Goal: Task Accomplishment & Management: Manage account settings

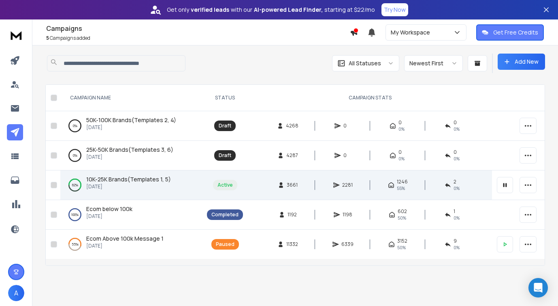
click at [135, 179] on span "10K-25K Brands(Templates 1, 5)" at bounding box center [128, 179] width 85 height 8
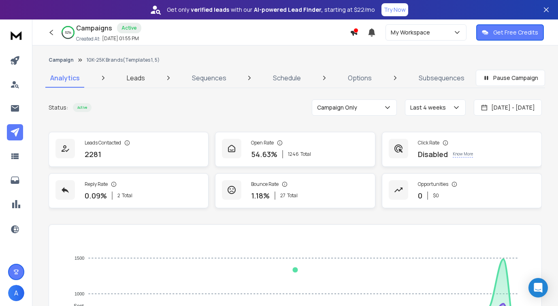
click at [137, 77] on p "Leads" at bounding box center [136, 78] width 18 height 10
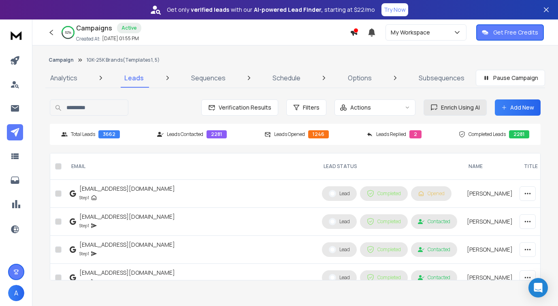
click at [457, 109] on span "Enrich Using AI" at bounding box center [459, 107] width 42 height 8
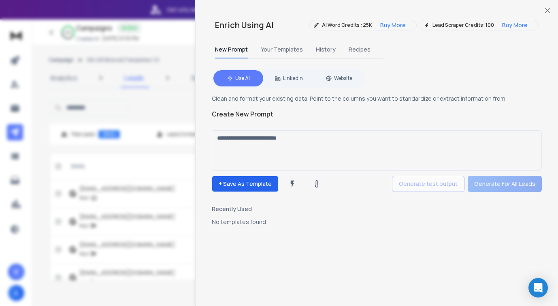
click at [290, 76] on button "LinkedIn" at bounding box center [289, 78] width 50 height 16
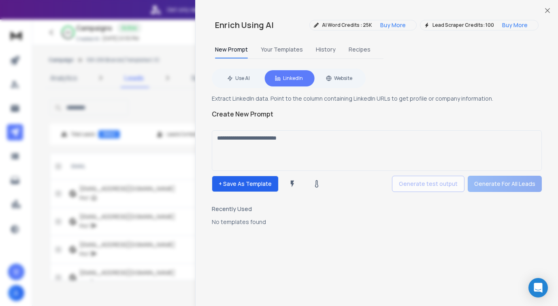
click at [336, 79] on button "Website" at bounding box center [339, 78] width 50 height 16
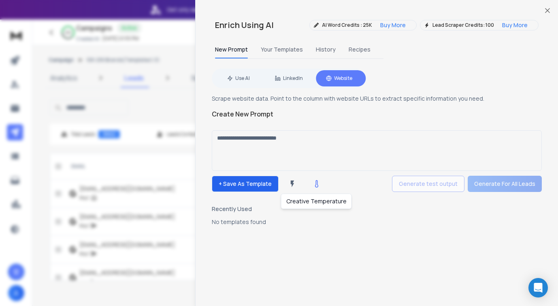
click at [314, 185] on icon "button" at bounding box center [317, 183] width 8 height 8
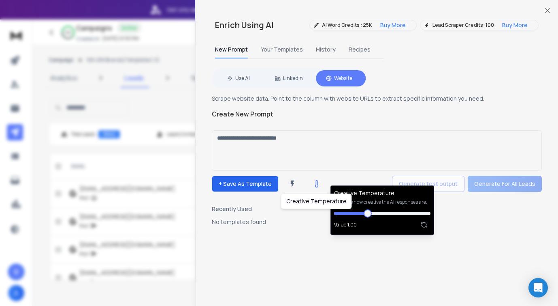
click at [314, 185] on icon "button" at bounding box center [317, 183] width 8 height 8
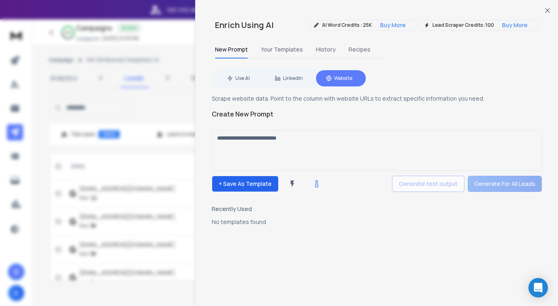
click at [314, 185] on icon "button" at bounding box center [317, 183] width 8 height 8
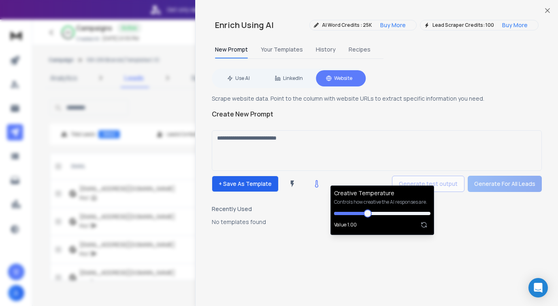
click at [314, 185] on icon "button" at bounding box center [317, 183] width 8 height 8
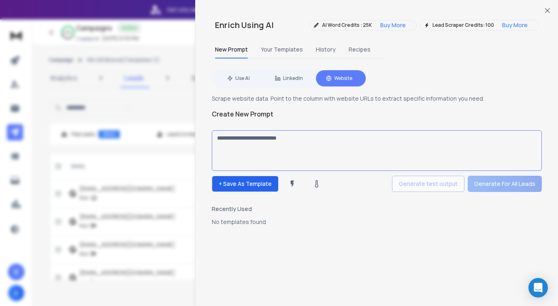
click at [281, 141] on textarea at bounding box center [377, 150] width 330 height 41
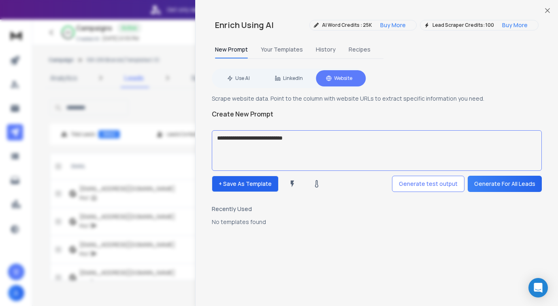
click at [240, 139] on textarea "**********" at bounding box center [377, 150] width 330 height 41
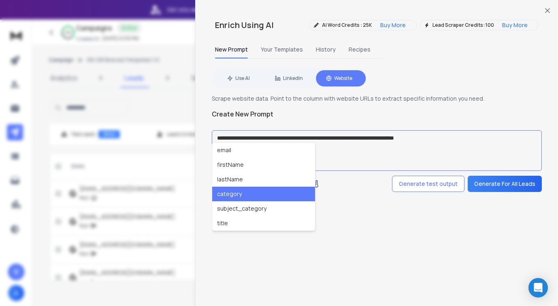
scroll to position [10, 0]
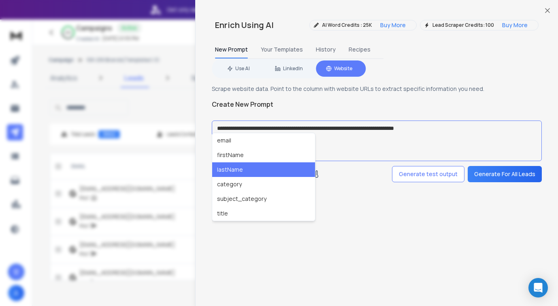
type textarea "**********"
click at [371, 218] on div "**********" at bounding box center [377, 190] width 330 height 211
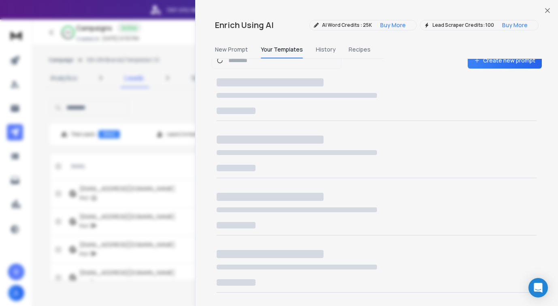
scroll to position [0, 0]
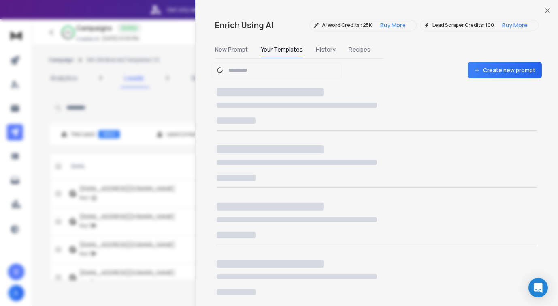
click at [290, 51] on button "Your Templates" at bounding box center [282, 50] width 42 height 18
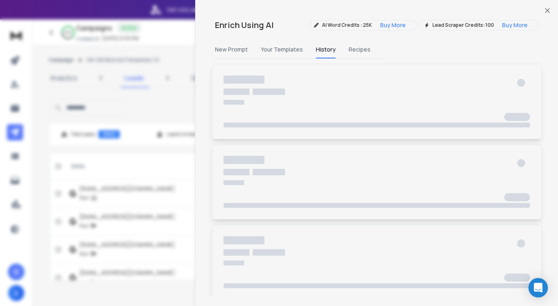
click at [319, 48] on button "History" at bounding box center [326, 50] width 20 height 18
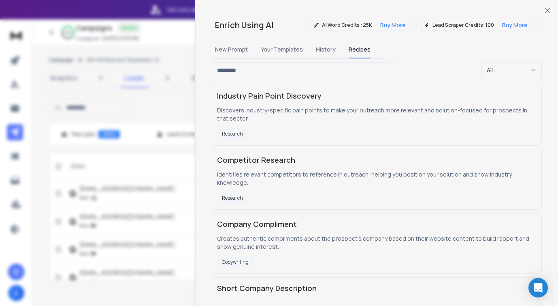
click at [352, 49] on span "Recipes" at bounding box center [360, 49] width 22 height 8
click at [547, 11] on icon "button" at bounding box center [548, 10] width 8 height 8
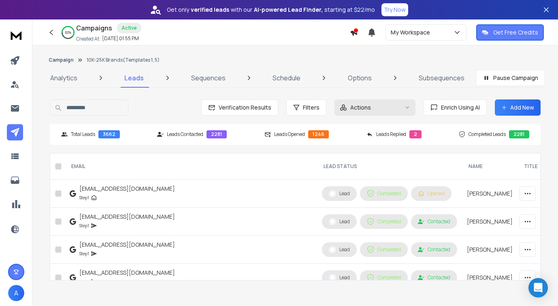
click at [357, 107] on p "Actions" at bounding box center [360, 107] width 21 height 8
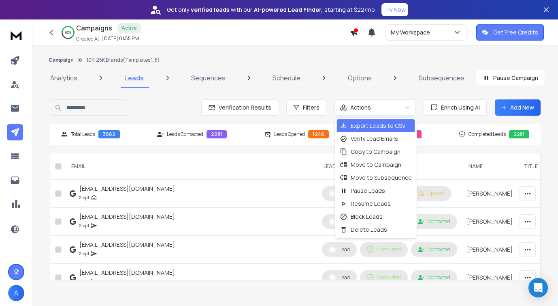
click at [335, 49] on div "Campaign 10K-25K Brands(Templates 1, 5) Analytics Leads Sequences Schedule Opti…" at bounding box center [295, 164] width 526 height 238
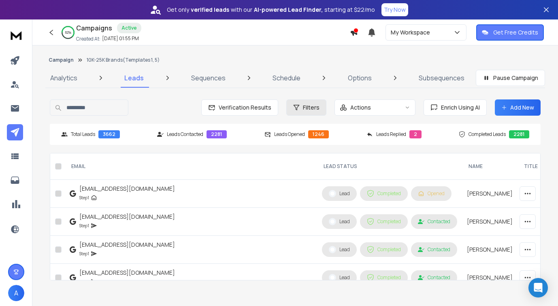
click at [312, 107] on span "Filters" at bounding box center [311, 107] width 17 height 8
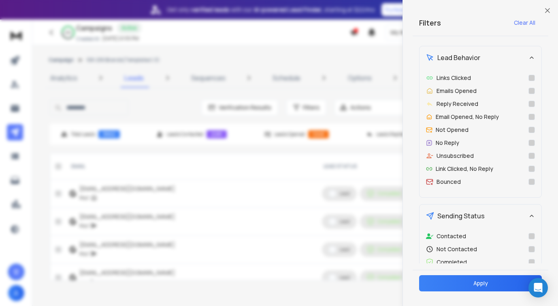
click at [533, 89] on button "Emails Opened" at bounding box center [532, 91] width 6 height 6
click at [481, 280] on button "Apply" at bounding box center [480, 283] width 123 height 16
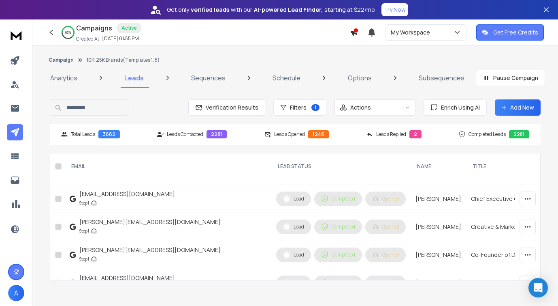
scroll to position [639, 0]
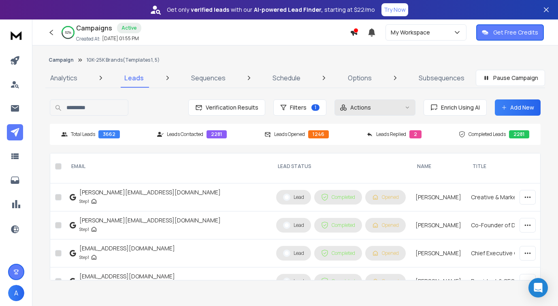
click at [393, 105] on div "Actions" at bounding box center [371, 107] width 62 height 8
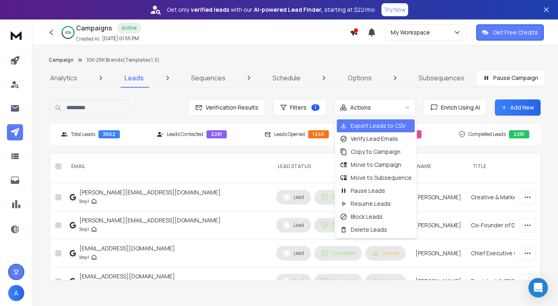
click at [387, 123] on p "Export Leads to CSV" at bounding box center [378, 126] width 55 height 8
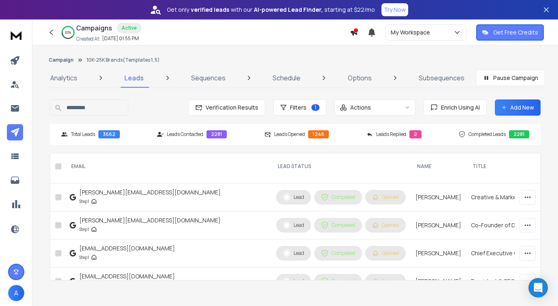
scroll to position [0, 0]
type textarea "**********"
drag, startPoint x: 157, startPoint y: 114, endPoint x: 279, endPoint y: 117, distance: 121.6
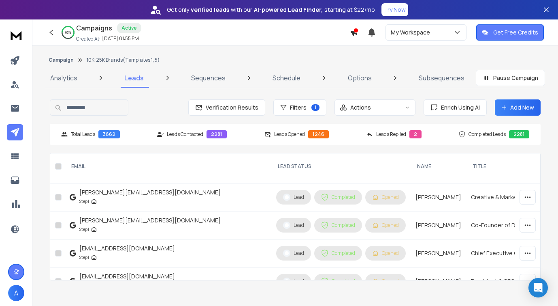
copy code "= RIGHT (A1, LEN(A1) - FIND("@", A1))"
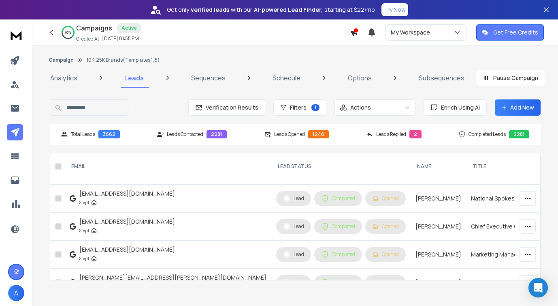
scroll to position [987, 0]
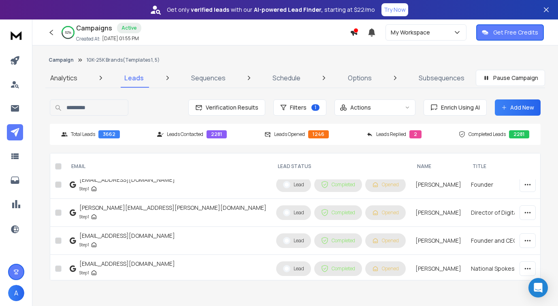
click at [62, 82] on p "Analytics" at bounding box center [63, 78] width 27 height 10
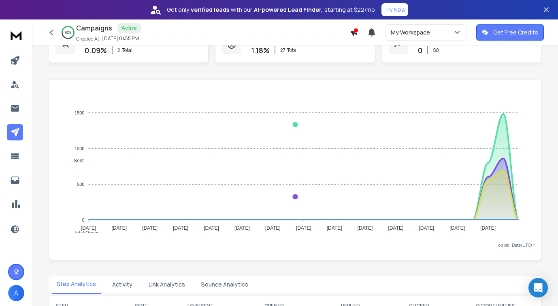
scroll to position [145, 0]
click at [16, 179] on icon at bounding box center [15, 180] width 10 height 10
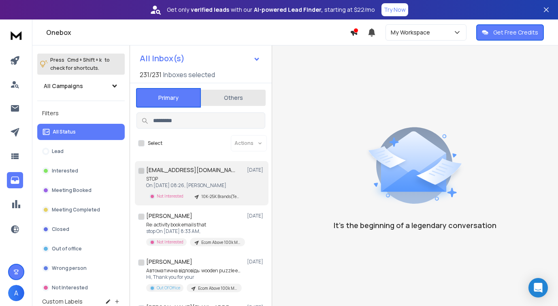
click at [190, 166] on h1 "badgermotors@wctc.net" at bounding box center [190, 170] width 89 height 8
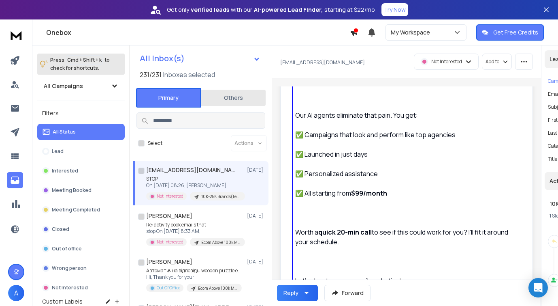
scroll to position [369, 0]
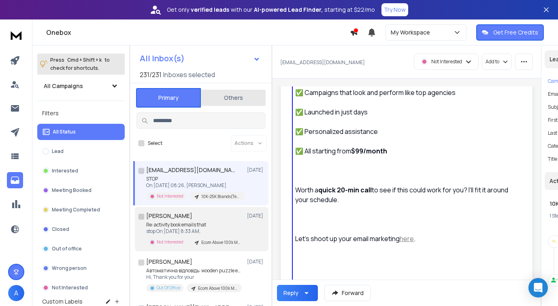
click at [191, 220] on div "Meredith Erin 05 Sep Re: activity book emails that stop On 9/5/2025 8:33 AM, No…" at bounding box center [205, 229] width 119 height 34
